Goal: Information Seeking & Learning: Find contact information

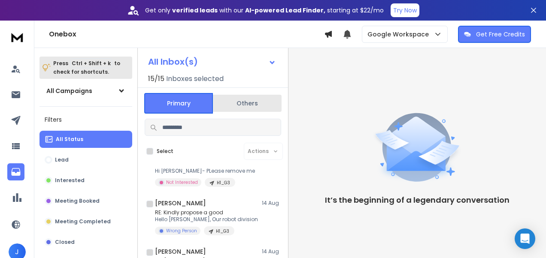
scroll to position [315, 0]
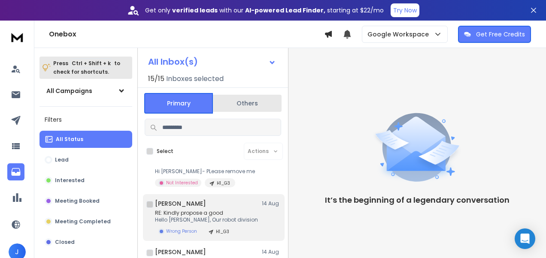
click at [225, 218] on p "Hello [PERSON_NAME], Our robot division" at bounding box center [206, 220] width 103 height 7
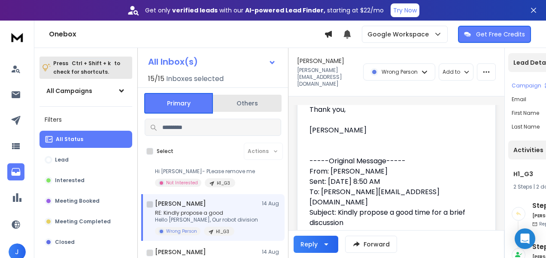
scroll to position [0, 0]
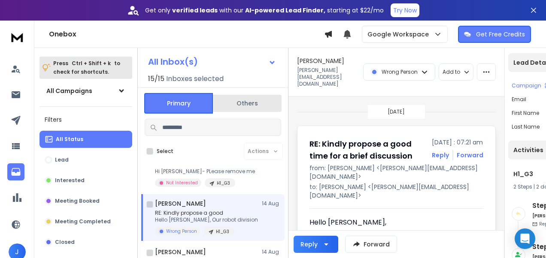
click at [294, 60] on div "[PERSON_NAME] [PERSON_NAME] [PERSON_NAME][EMAIL_ADDRESS][DOMAIN_NAME] Wrong Per…" at bounding box center [396, 72] width 216 height 48
drag, startPoint x: 350, startPoint y: 61, endPoint x: 294, endPoint y: 58, distance: 56.3
click at [294, 58] on div "Dennis Fitzgerald Dennis Fitzgerald dennis_fitzgerald@yaskawa.com Wrong Person …" at bounding box center [396, 72] width 216 height 48
copy h1 "[PERSON_NAME]"
click at [358, 69] on div "Dennis Fitzgerald Dennis Fitzgerald dennis_fitzgerald@yaskawa.com" at bounding box center [327, 72] width 61 height 31
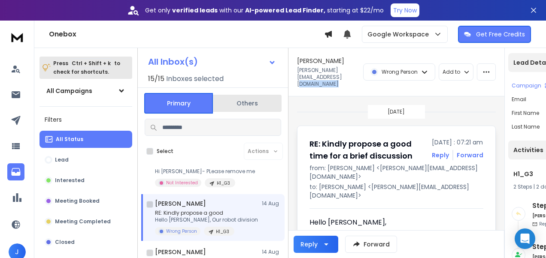
click at [358, 69] on div "Dennis Fitzgerald Dennis Fitzgerald dennis_fitzgerald@yaskawa.com" at bounding box center [327, 72] width 61 height 31
copy p "dennis_fitzgerald@yaskawa.com"
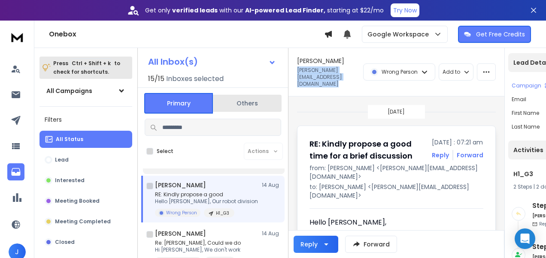
scroll to position [334, 0]
copy p "dennis_fitzgerald@yaskawa.com"
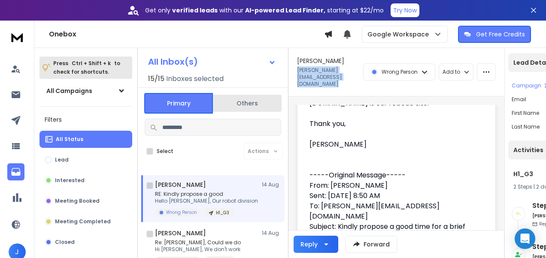
scroll to position [0, 0]
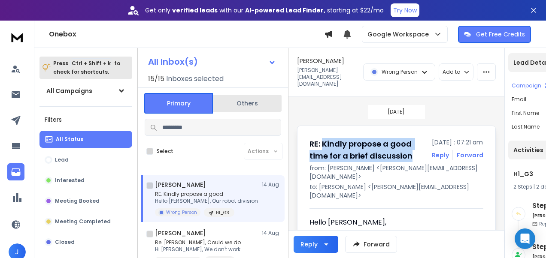
drag, startPoint x: 323, startPoint y: 130, endPoint x: 428, endPoint y: 140, distance: 106.1
click at [427, 140] on h1 "RE: Kindly propose a good time for a brief discussion" at bounding box center [367, 150] width 117 height 24
copy h1 "Kindly propose a good time for a brief discussion"
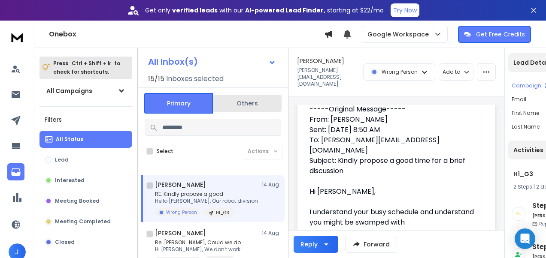
scroll to position [0, 0]
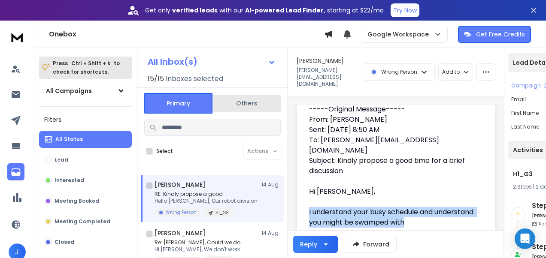
drag, startPoint x: 308, startPoint y: 171, endPoint x: 390, endPoint y: 180, distance: 82.5
copy div "I understand your busy schedule and understand you might be swamped with"
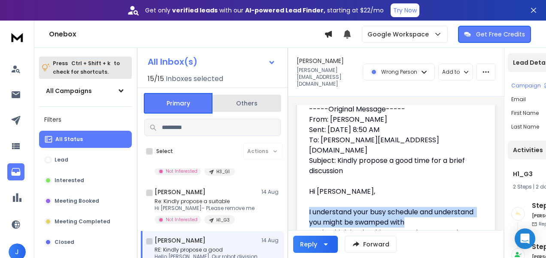
scroll to position [272, 0]
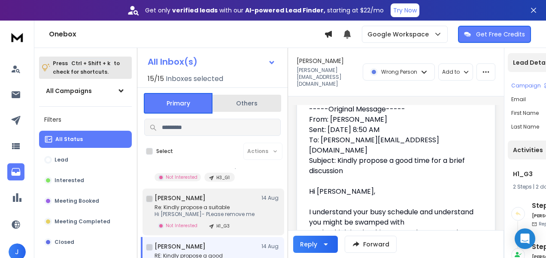
click at [208, 208] on p "Re: Kindly propose a suitable" at bounding box center [204, 207] width 100 height 7
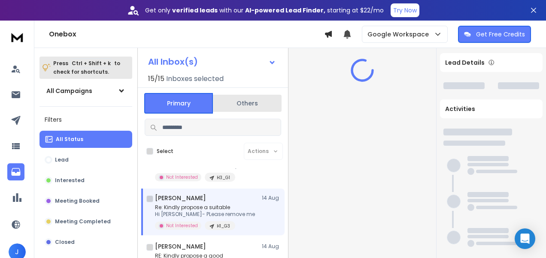
scroll to position [0, 0]
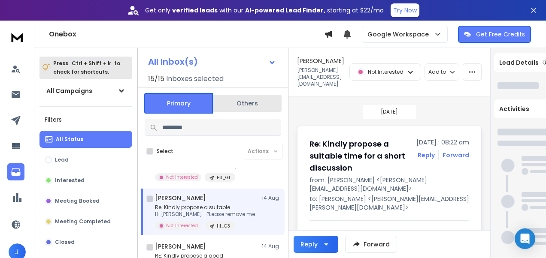
drag, startPoint x: 355, startPoint y: 58, endPoint x: 288, endPoint y: 57, distance: 67.0
click at [288, 57] on div "Courtney Cornwall Courtney Cornwall courtney@cavnue.com Not Interested Add to N…" at bounding box center [389, 72] width 202 height 48
copy h1 "[PERSON_NAME]"
click at [360, 72] on div "Courtney Cornwall Courtney Cornwall courtney@cavnue.com Not Interested Add to N…" at bounding box center [389, 72] width 185 height 31
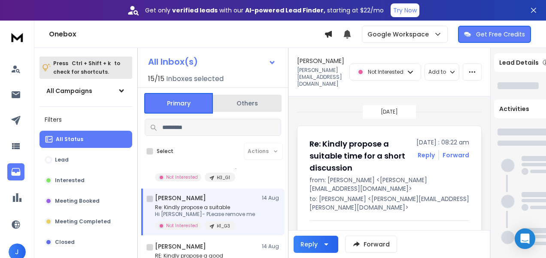
click at [360, 72] on div "Courtney Cornwall Courtney Cornwall courtney@cavnue.com Not Interested Add to N…" at bounding box center [389, 72] width 185 height 31
click at [359, 68] on div "Courtney Cornwall Courtney Cornwall courtney@cavnue.com Not Interested Add to N…" at bounding box center [389, 72] width 185 height 31
copy p "courtney@cavnue.com"
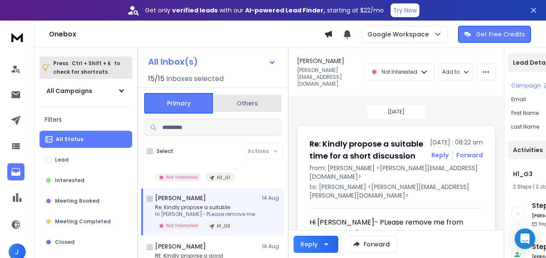
click at [324, 105] on div "5 days ago" at bounding box center [396, 112] width 198 height 14
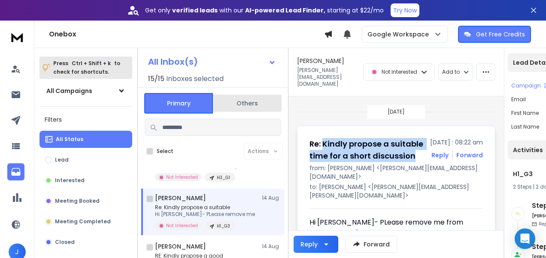
drag, startPoint x: 324, startPoint y: 129, endPoint x: 365, endPoint y: 160, distance: 51.1
click at [365, 160] on h1 "Re: Kindly propose a suitable time for a short discussion" at bounding box center [366, 150] width 115 height 24
copy h1 "Kindly propose a suitable time for a short discussion"
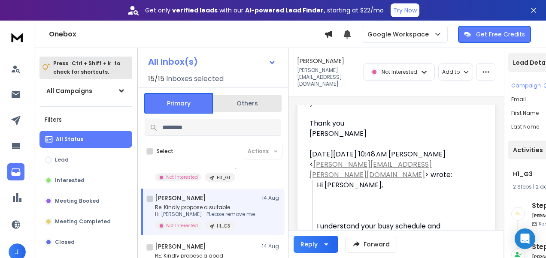
scroll to position [143, 0]
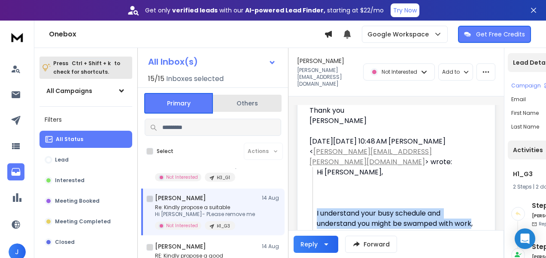
drag, startPoint x: 315, startPoint y: 174, endPoint x: 430, endPoint y: 181, distance: 115.2
copy blockquote "I understand your busy schedule and understand you might be swamped with work"
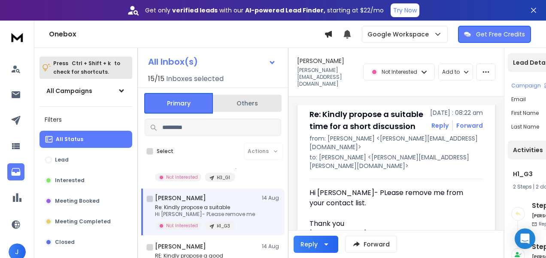
scroll to position [0, 0]
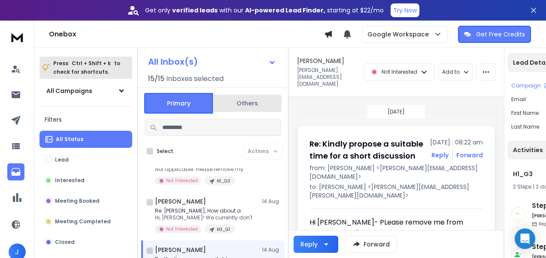
scroll to position [220, 0]
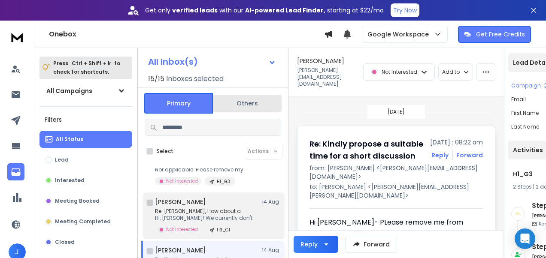
click at [215, 208] on div "Adriano Mendonça 14 Aug Re: Adriano, How about a Hi, Alison! We currently don't…" at bounding box center [218, 216] width 126 height 36
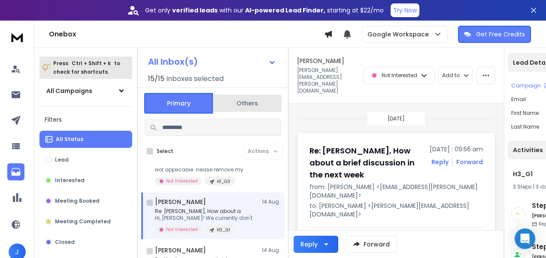
click at [358, 60] on div "Adriano Mendonça Adriano Mendonça adriano@casale.com.br" at bounding box center [327, 76] width 61 height 38
copy div "Adriano Mendonça Adriano Mendonça"
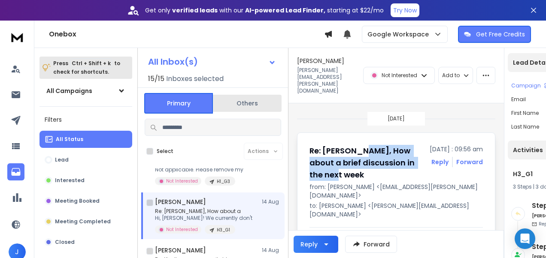
drag, startPoint x: 359, startPoint y: 130, endPoint x: 363, endPoint y: 154, distance: 24.3
click at [363, 154] on h1 "Re: Adriano, How about a brief discussion in the next week" at bounding box center [366, 163] width 115 height 36
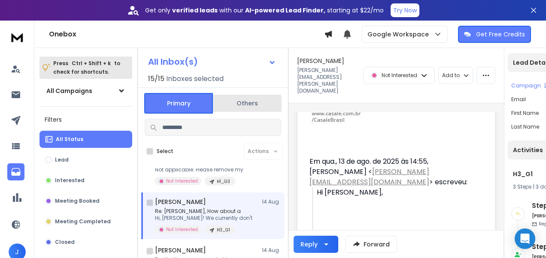
scroll to position [378, 0]
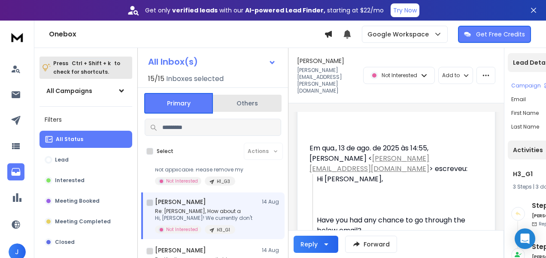
drag, startPoint x: 315, startPoint y: 174, endPoint x: 395, endPoint y: 184, distance: 80.0
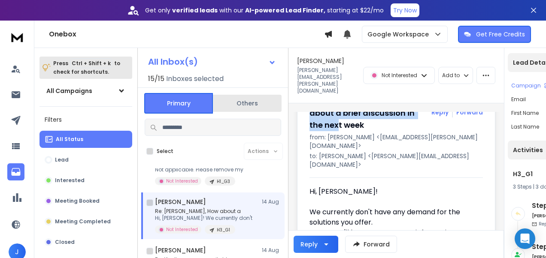
scroll to position [0, 0]
